Goal: Transaction & Acquisition: Subscribe to service/newsletter

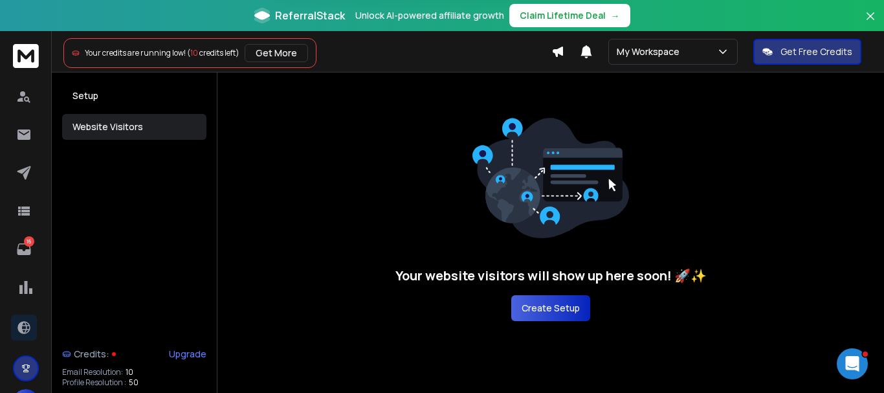
click at [484, 79] on button "Later" at bounding box center [483, 83] width 58 height 32
click at [26, 245] on p "16" at bounding box center [29, 241] width 10 height 10
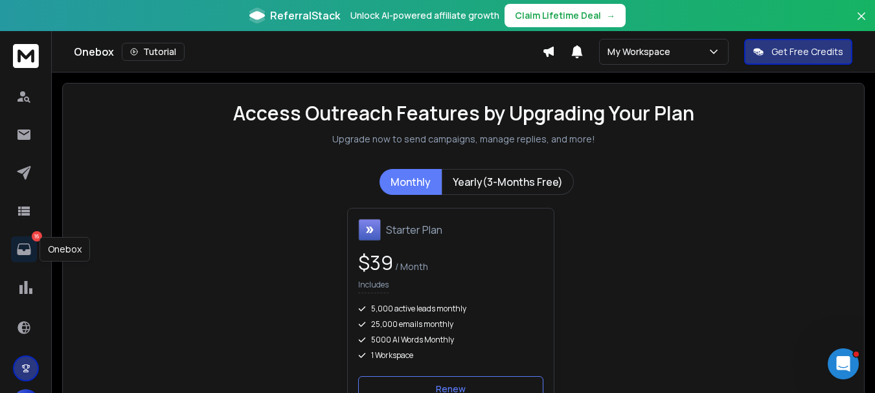
click at [26, 245] on icon at bounding box center [24, 249] width 16 height 16
click at [501, 183] on button "Yearly(3-Months Free)" at bounding box center [508, 182] width 132 height 26
